Goal: Navigation & Orientation: Find specific page/section

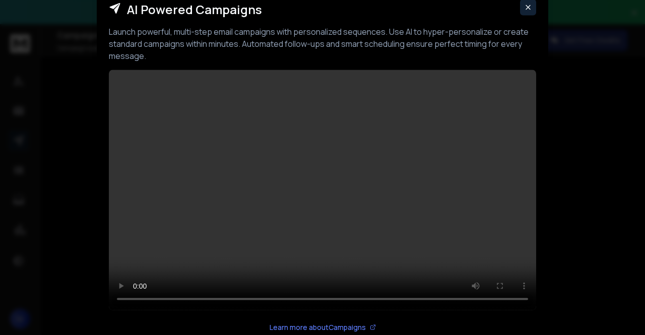
click at [528, 8] on icon at bounding box center [528, 7] width 4 height 4
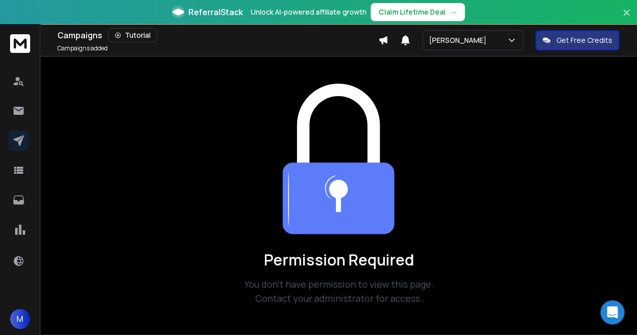
click at [624, 10] on icon "Close banner" at bounding box center [626, 12] width 9 height 9
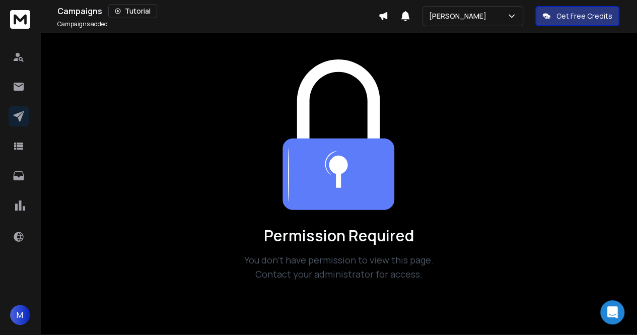
click at [402, 237] on h1 "Permission Required" at bounding box center [339, 236] width 226 height 18
click at [303, 238] on h1 "Permission Required" at bounding box center [339, 236] width 226 height 18
click at [237, 264] on p "You don't have permission to view this page. Contact your administrator for acc…" at bounding box center [339, 267] width 226 height 28
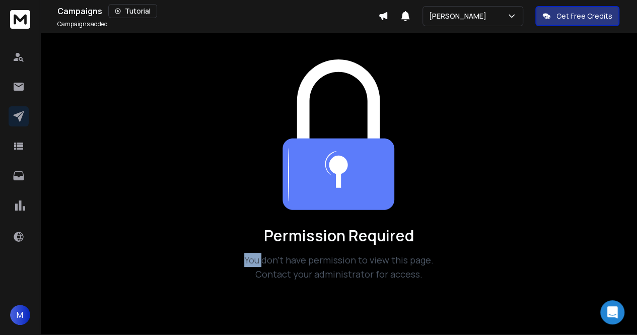
click at [237, 264] on p "You don't have permission to view this page. Contact your administrator for acc…" at bounding box center [339, 267] width 226 height 28
click at [250, 262] on p "You don't have permission to view this page. Contact your administrator for acc…" at bounding box center [339, 267] width 226 height 28
click at [282, 255] on p "You don't have permission to view this page. Contact your administrator for acc…" at bounding box center [339, 267] width 226 height 28
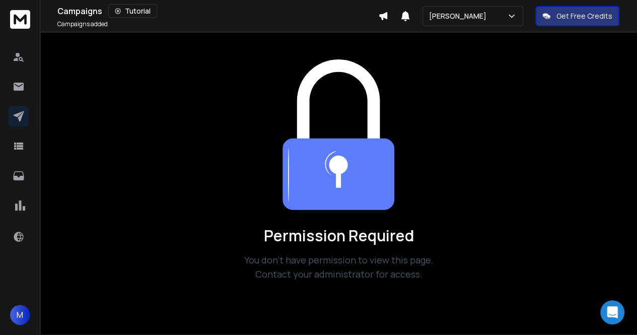
click at [307, 255] on p "You don't have permission to view this page. Contact your administrator for acc…" at bounding box center [339, 267] width 226 height 28
click at [347, 262] on p "You don't have permission to view this page. Contact your administrator for acc…" at bounding box center [339, 267] width 226 height 28
click at [347, 263] on p "You don't have permission to view this page. Contact your administrator for acc…" at bounding box center [339, 267] width 226 height 28
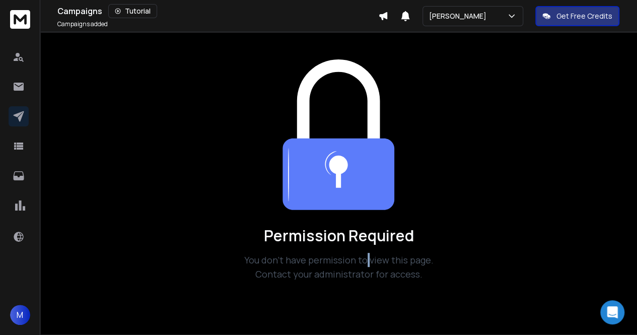
click at [347, 263] on p "You don't have permission to view this page. Contact your administrator for acc…" at bounding box center [339, 267] width 226 height 28
click at [342, 263] on p "You don't have permission to view this page. Contact your administrator for acc…" at bounding box center [339, 267] width 226 height 28
click at [365, 258] on p "You don't have permission to view this page. Contact your administrator for acc…" at bounding box center [339, 267] width 226 height 28
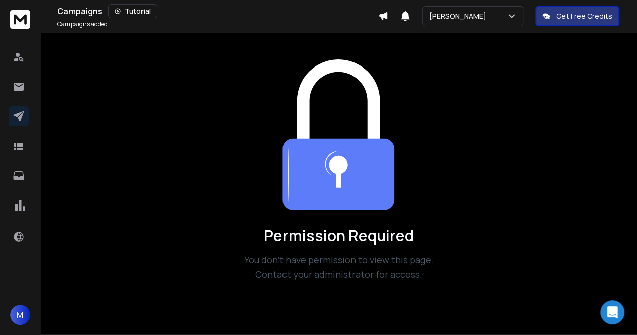
click at [382, 258] on p "You don't have permission to view this page. Contact your administrator for acc…" at bounding box center [339, 267] width 226 height 28
click at [394, 261] on p "You don't have permission to view this page. Contact your administrator for acc…" at bounding box center [339, 267] width 226 height 28
click at [422, 261] on p "You don't have permission to view this page. Contact your administrator for acc…" at bounding box center [339, 267] width 226 height 28
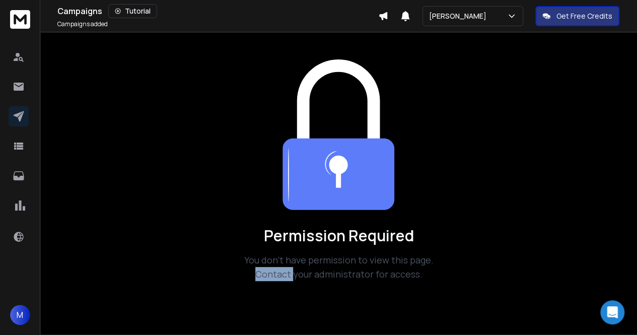
click at [422, 261] on p "You don't have permission to view this page. Contact your administrator for acc…" at bounding box center [339, 267] width 226 height 28
click at [276, 240] on h1 "Permission Required" at bounding box center [339, 236] width 226 height 18
click at [194, 16] on div "Campaigns Tutorial" at bounding box center [217, 11] width 321 height 14
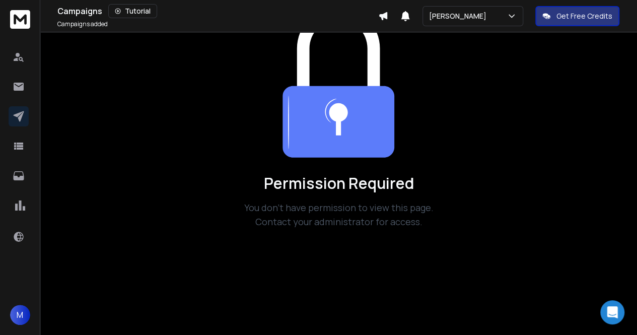
click at [364, 210] on p "You don't have permission to view this page. Contact your administrator for acc…" at bounding box center [339, 215] width 226 height 28
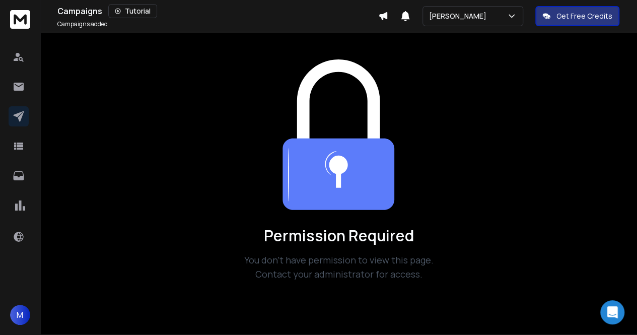
click at [317, 240] on h1 "Permission Required" at bounding box center [339, 236] width 226 height 18
click at [352, 237] on h1 "Permission Required" at bounding box center [339, 236] width 226 height 18
click at [316, 238] on h1 "Permission Required" at bounding box center [339, 236] width 226 height 18
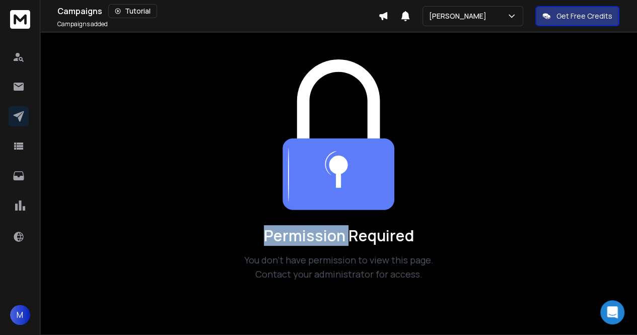
click at [316, 238] on h1 "Permission Required" at bounding box center [339, 236] width 226 height 18
click at [27, 112] on link at bounding box center [19, 116] width 20 height 20
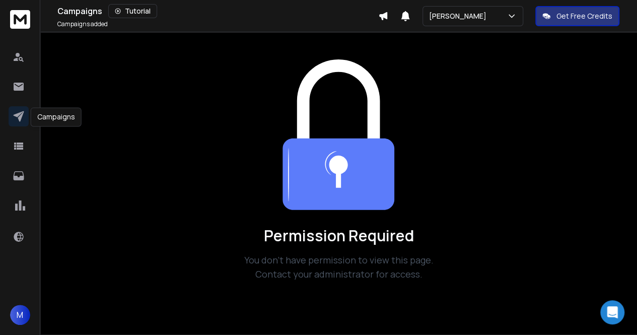
click at [366, 231] on h1 "Permission Required" at bounding box center [339, 236] width 226 height 18
click at [188, 17] on div "Campaigns Tutorial" at bounding box center [217, 11] width 321 height 14
click at [23, 87] on icon at bounding box center [19, 87] width 10 height 8
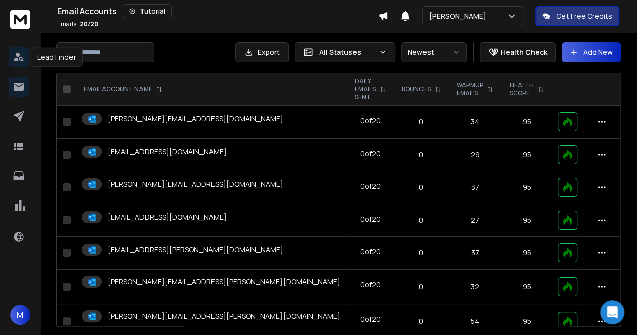
click at [22, 62] on icon at bounding box center [19, 57] width 12 height 12
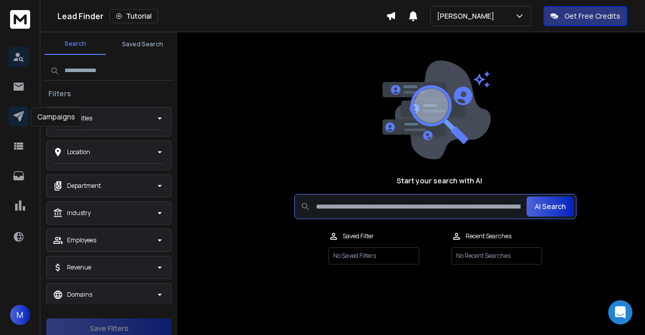
click at [17, 121] on icon at bounding box center [19, 116] width 12 height 12
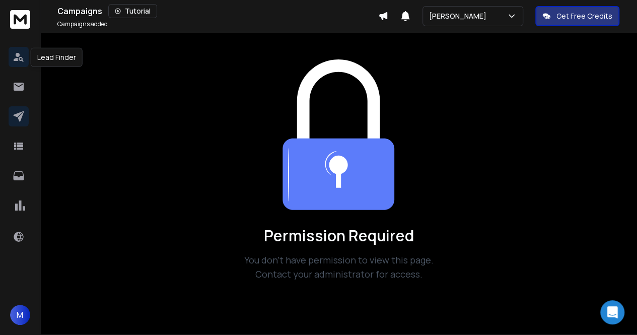
click at [21, 59] on icon at bounding box center [19, 59] width 10 height 5
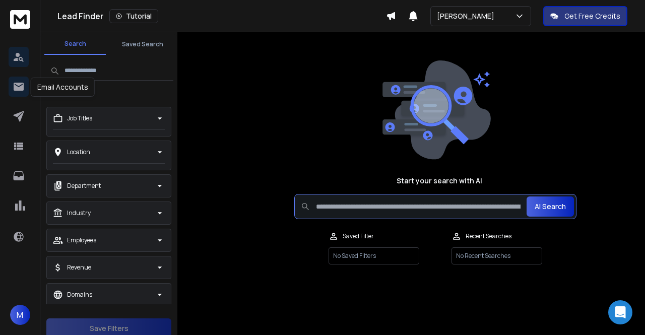
click at [25, 94] on link at bounding box center [19, 87] width 20 height 20
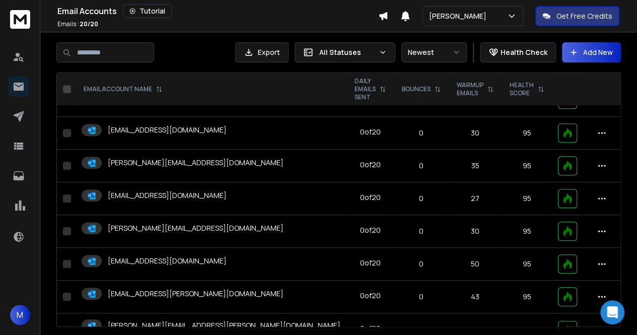
scroll to position [438, 0]
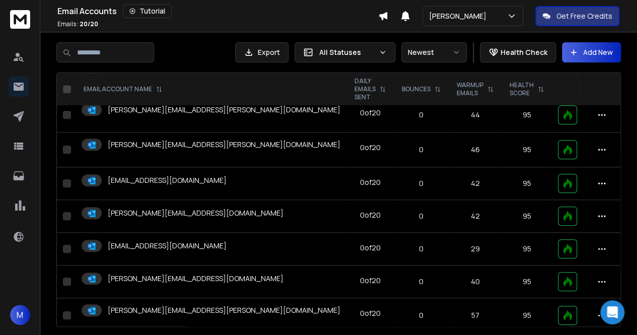
click at [621, 111] on div "Export All Statuses Newest Health Check Add New EMAIL ACCOUNT NAME DAILY EMAILS…" at bounding box center [338, 184] width 597 height 305
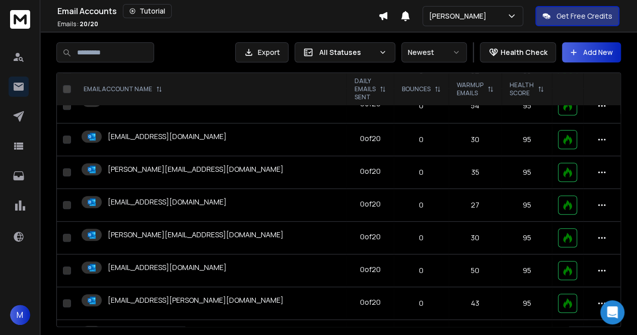
scroll to position [0, 0]
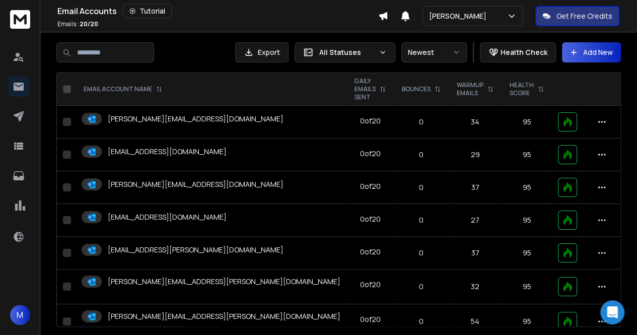
click at [315, 27] on div "Emails : 20 / 20" at bounding box center [217, 24] width 321 height 8
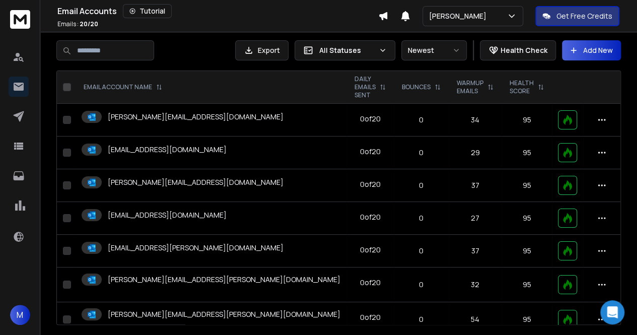
click at [29, 117] on div at bounding box center [20, 118] width 23 height 24
click at [20, 117] on icon at bounding box center [18, 116] width 11 height 11
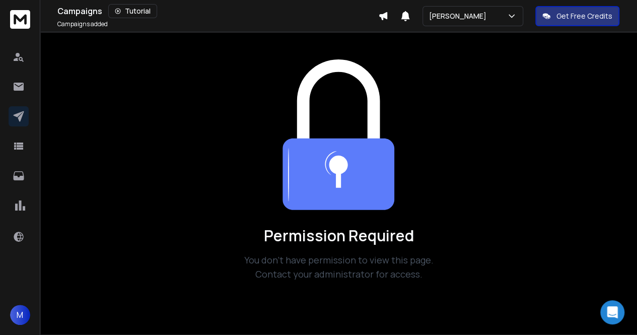
click at [93, 25] on p "Campaigns added" at bounding box center [82, 24] width 50 height 8
click at [16, 154] on link at bounding box center [19, 146] width 20 height 20
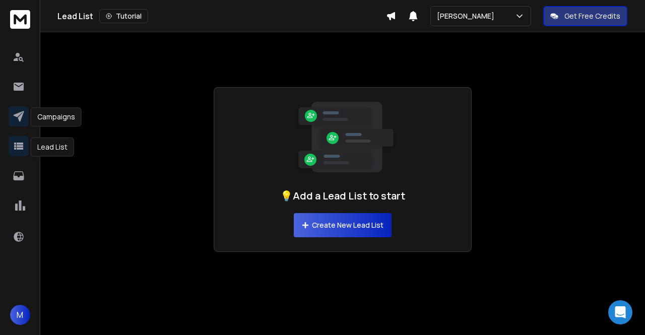
click at [21, 121] on icon at bounding box center [19, 116] width 12 height 12
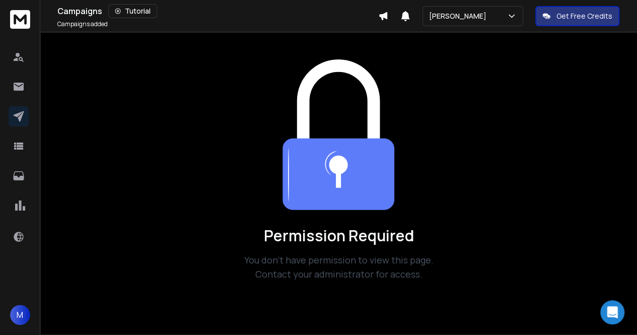
click at [376, 240] on h1 "Permission Required" at bounding box center [339, 236] width 226 height 18
click at [313, 240] on h1 "Permission Required" at bounding box center [339, 236] width 226 height 18
